Goal: Task Accomplishment & Management: Use online tool/utility

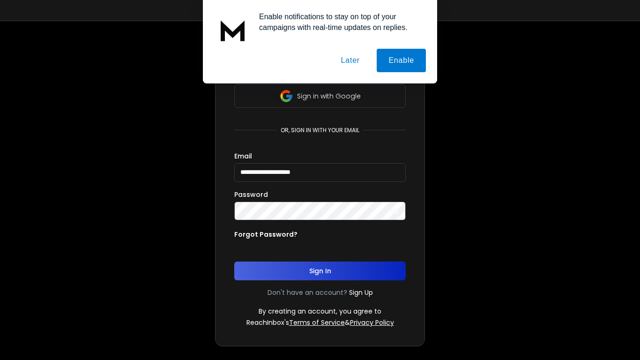
type input "**********"
click at [320, 271] on button "Sign In" at bounding box center [320, 271] width 172 height 19
